Goal: Task Accomplishment & Management: Manage account settings

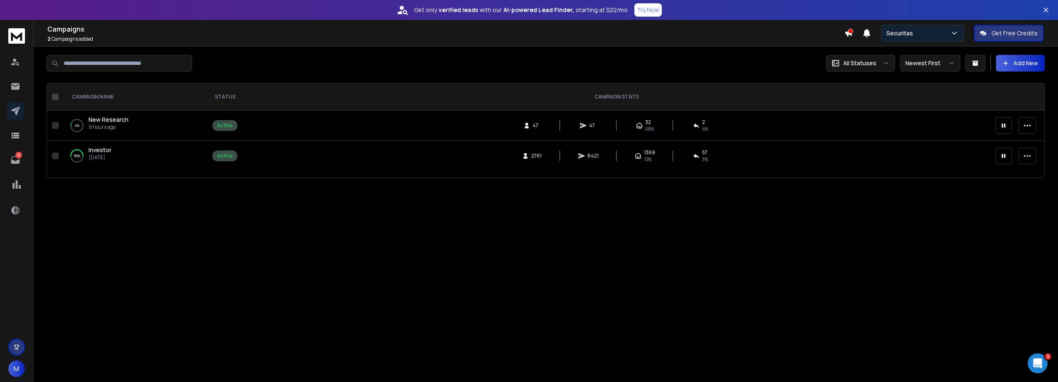
click at [897, 40] on button "Securitas" at bounding box center [922, 33] width 83 height 17
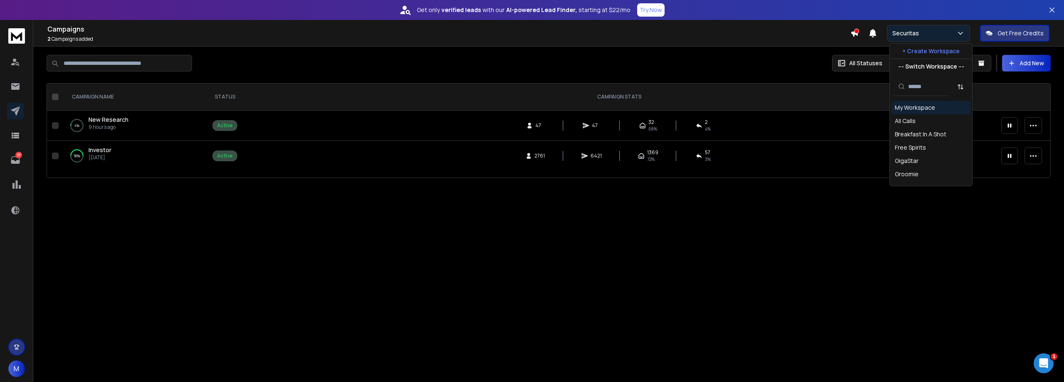
click at [931, 31] on div "Securitas" at bounding box center [929, 33] width 72 height 8
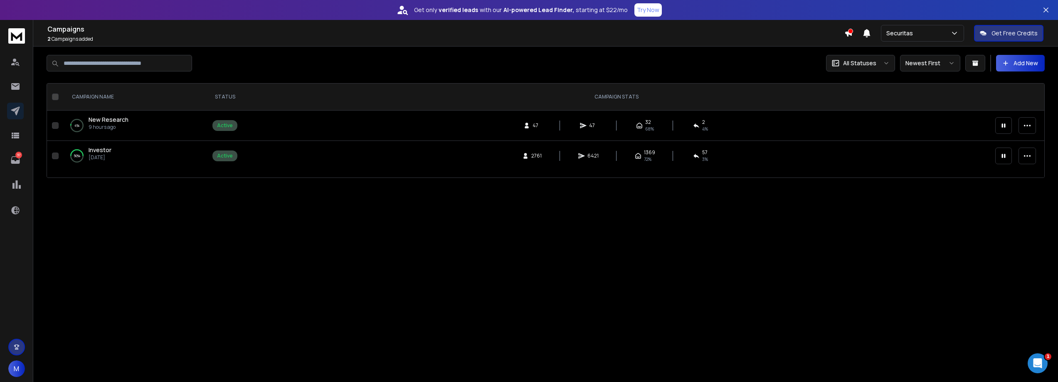
click at [125, 163] on div "50 % Investor 2 months ago" at bounding box center [134, 156] width 129 height 20
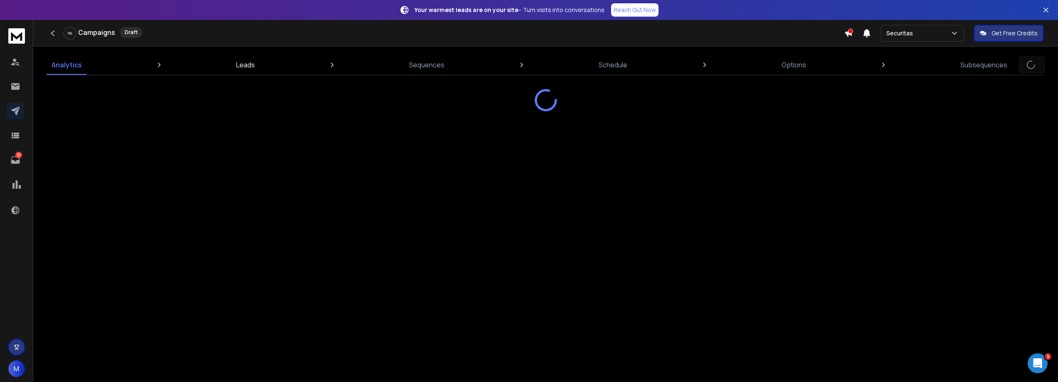
click at [239, 65] on p "Leads" at bounding box center [245, 65] width 19 height 10
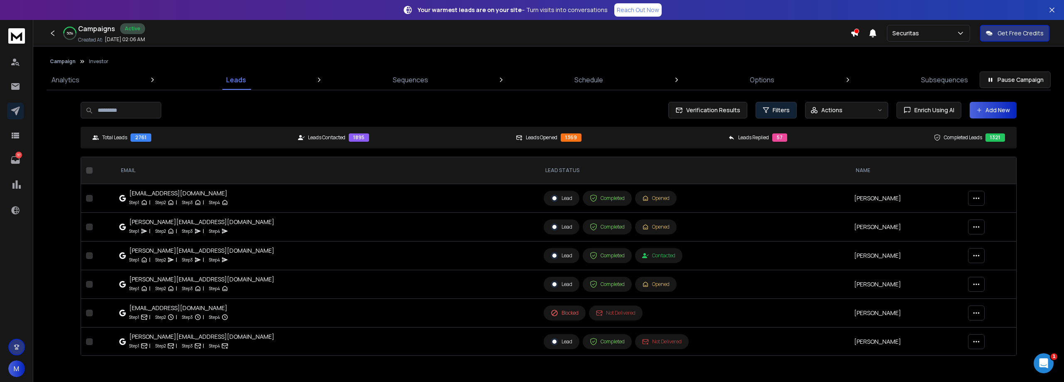
click at [775, 112] on span "Filters" at bounding box center [781, 110] width 17 height 8
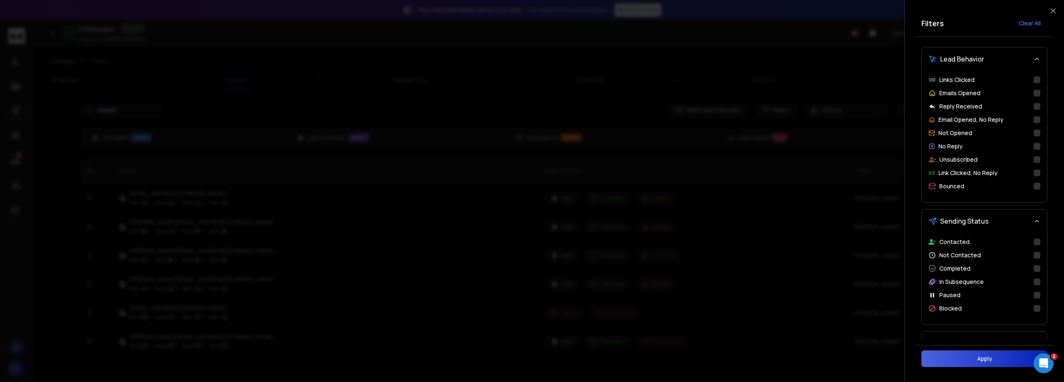
click at [965, 253] on p "Not Contacted" at bounding box center [961, 255] width 42 height 8
click at [1034, 253] on button "Not Contacted" at bounding box center [1037, 255] width 7 height 7
click at [968, 366] on button "Apply" at bounding box center [985, 359] width 126 height 17
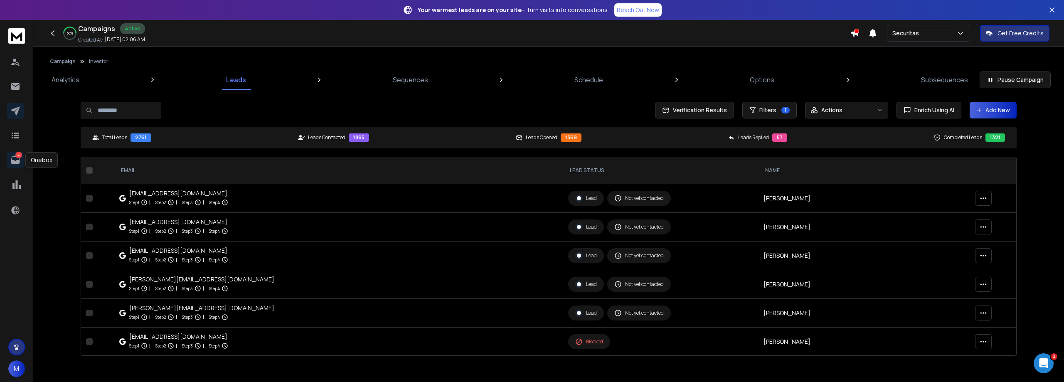
click at [18, 162] on icon at bounding box center [15, 159] width 9 height 7
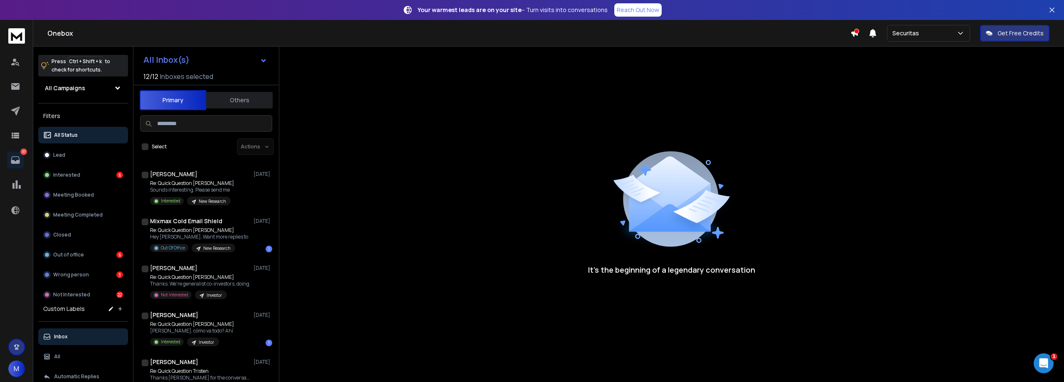
click at [88, 173] on button "Interested 6" at bounding box center [83, 175] width 90 height 17
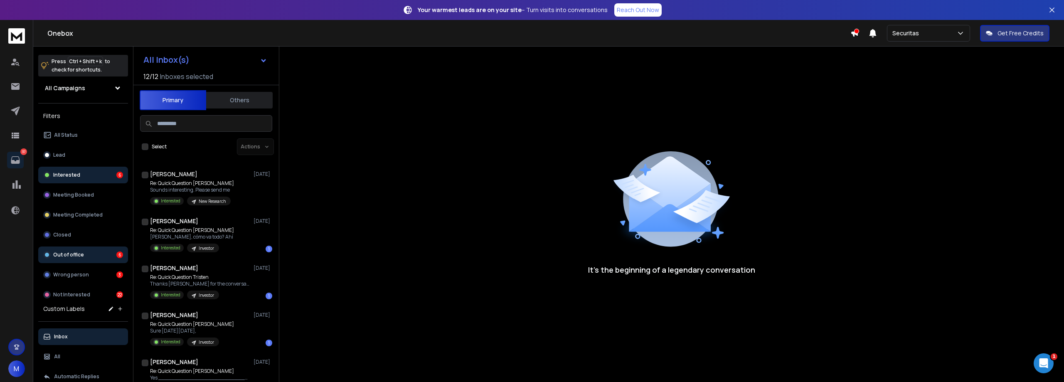
click at [72, 253] on p "Out of office" at bounding box center [68, 255] width 31 height 7
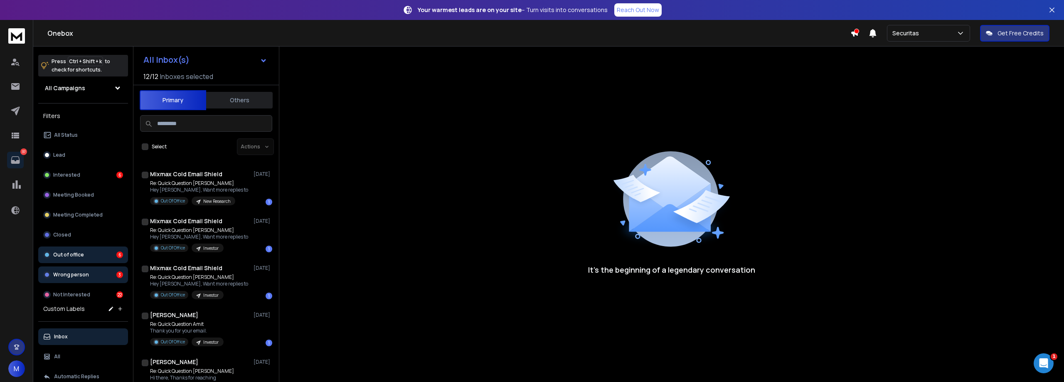
click at [69, 268] on button "Wrong person 3" at bounding box center [83, 275] width 90 height 17
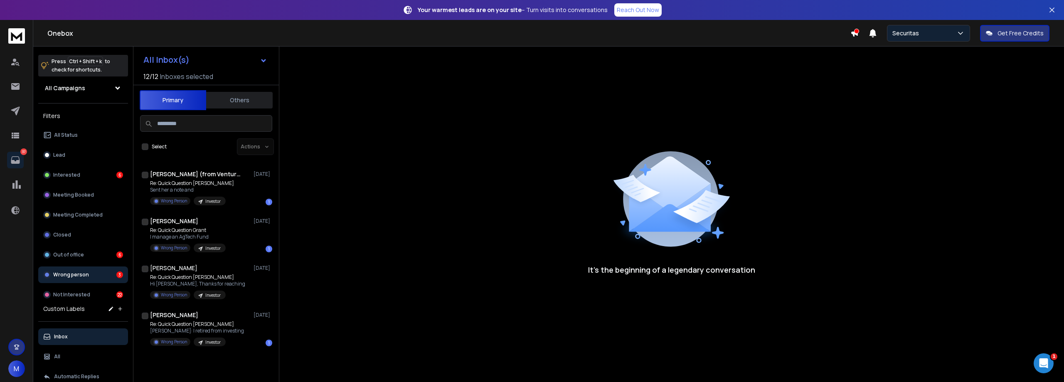
click at [920, 38] on button "Securitas" at bounding box center [928, 33] width 83 height 17
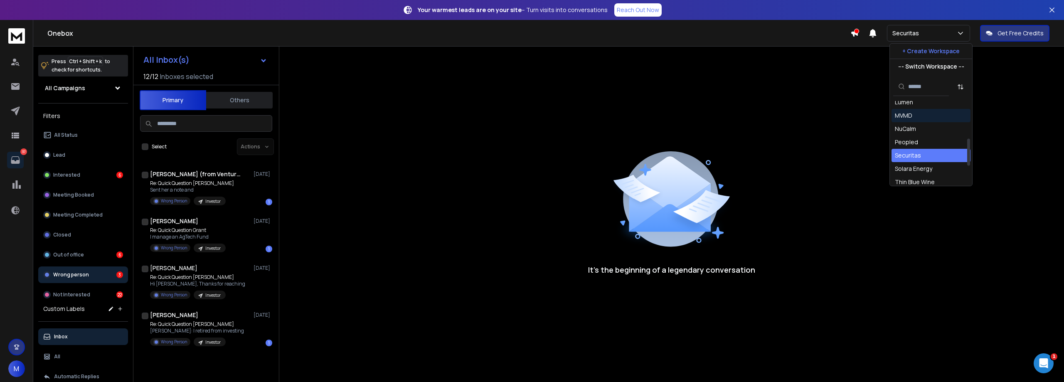
scroll to position [166, 0]
click at [918, 140] on div "Peopled" at bounding box center [931, 140] width 79 height 13
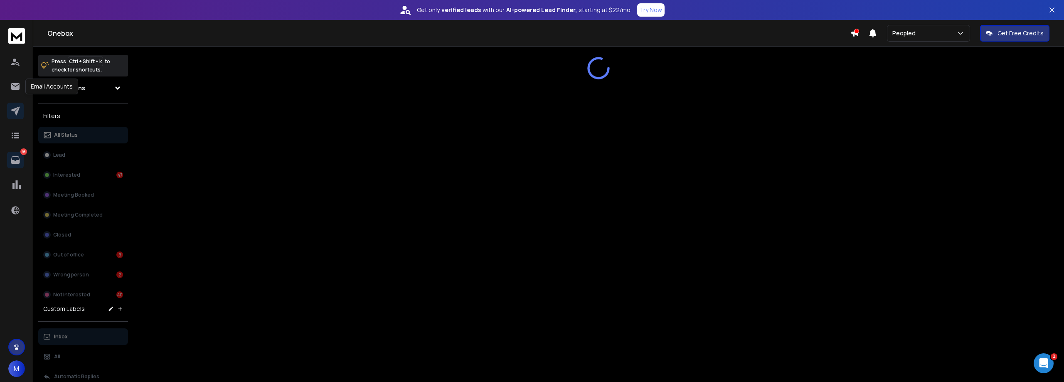
click at [16, 106] on icon at bounding box center [15, 111] width 10 height 10
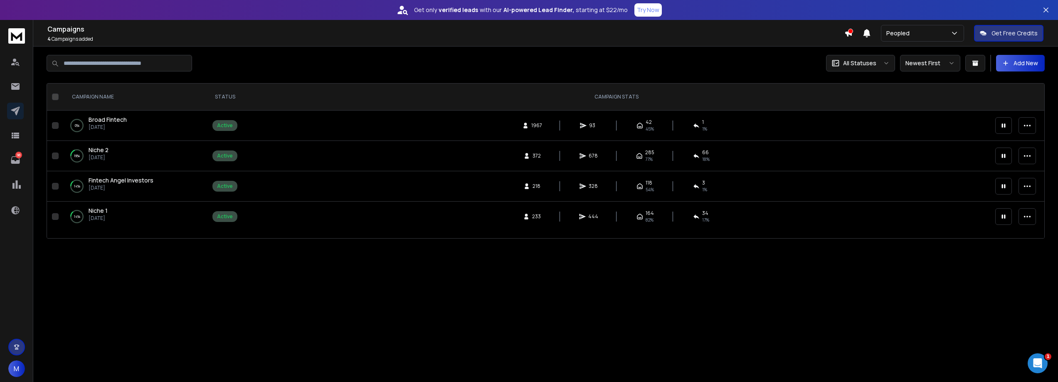
click at [117, 222] on div "14 % Niche 1 [DATE]" at bounding box center [134, 217] width 129 height 20
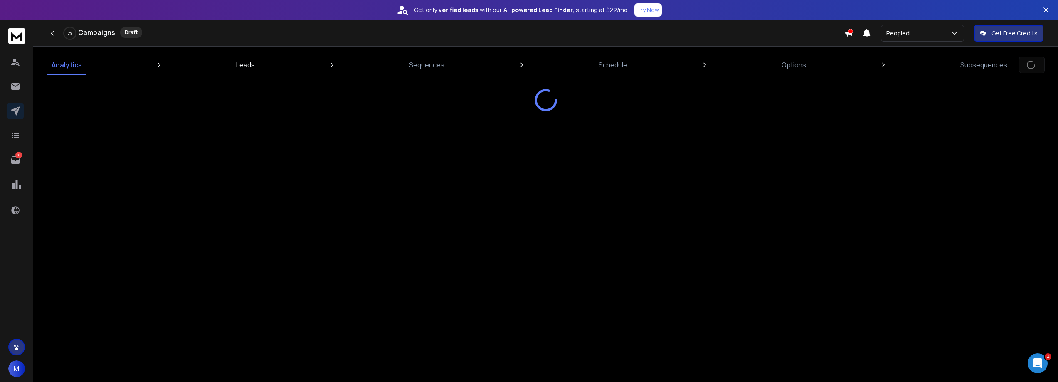
click at [240, 66] on p "Leads" at bounding box center [245, 65] width 19 height 10
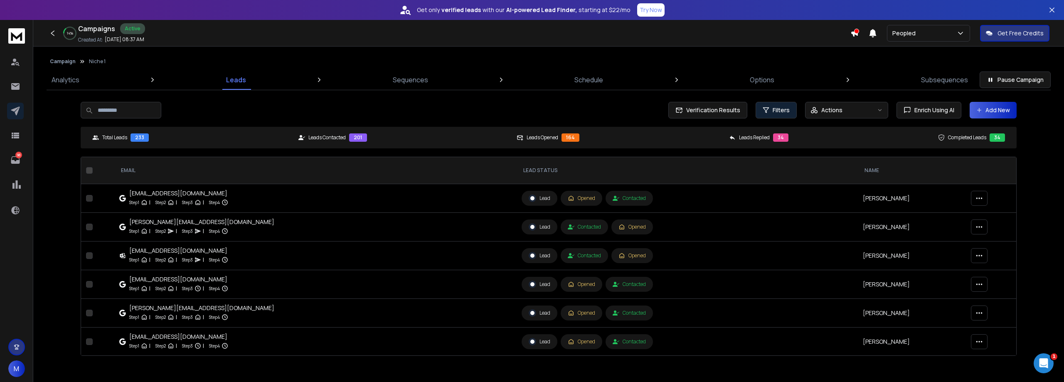
click at [778, 108] on span "Filters" at bounding box center [781, 110] width 17 height 8
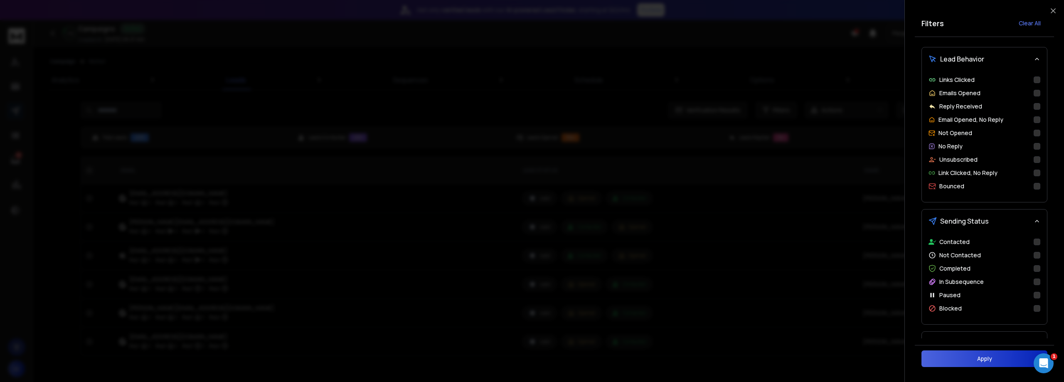
click at [962, 254] on p "Not Contacted" at bounding box center [961, 255] width 42 height 8
click at [1034, 254] on button "Not Contacted" at bounding box center [1037, 255] width 7 height 7
click at [978, 357] on button "Apply" at bounding box center [985, 359] width 126 height 17
